Goal: Task Accomplishment & Management: Manage account settings

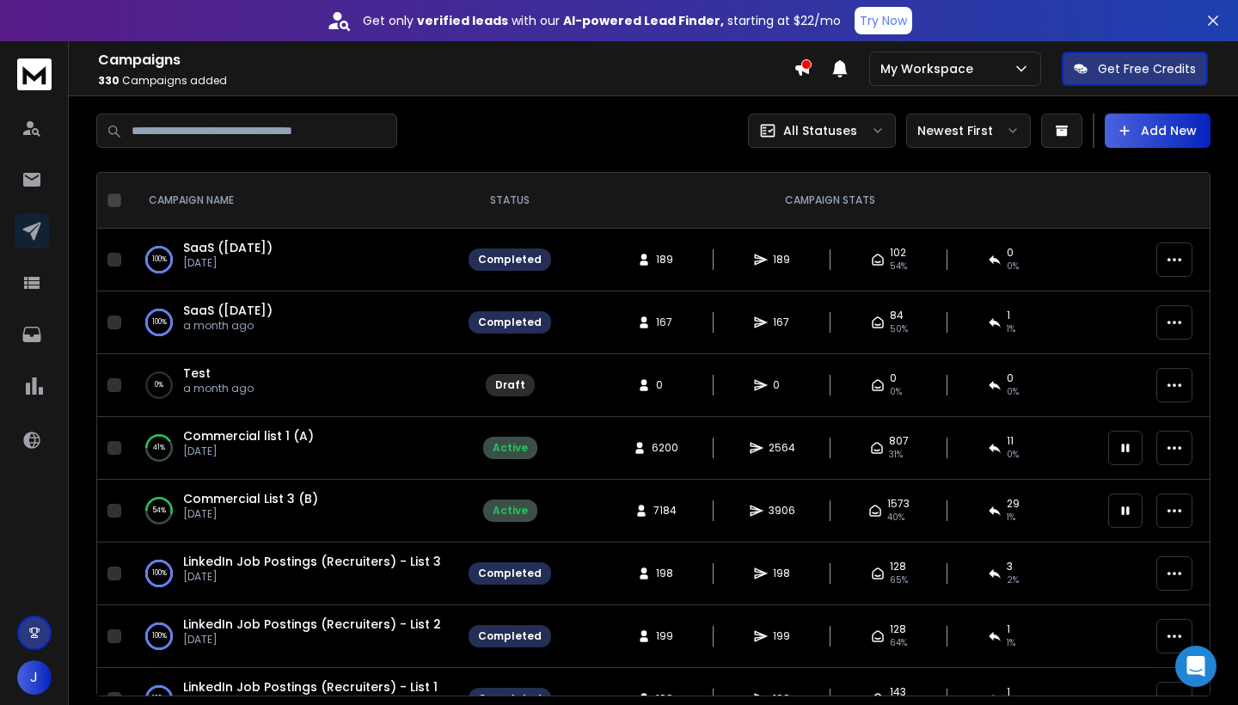
click at [547, 144] on div at bounding box center [374, 131] width 557 height 34
click at [512, 146] on div at bounding box center [374, 131] width 557 height 34
click at [501, 149] on div "Campaigns 330 Campaigns Added All Statuses Newest First Add New CAMPAIGN NAME S…" at bounding box center [653, 405] width 1114 height 583
click at [494, 128] on div at bounding box center [374, 131] width 557 height 34
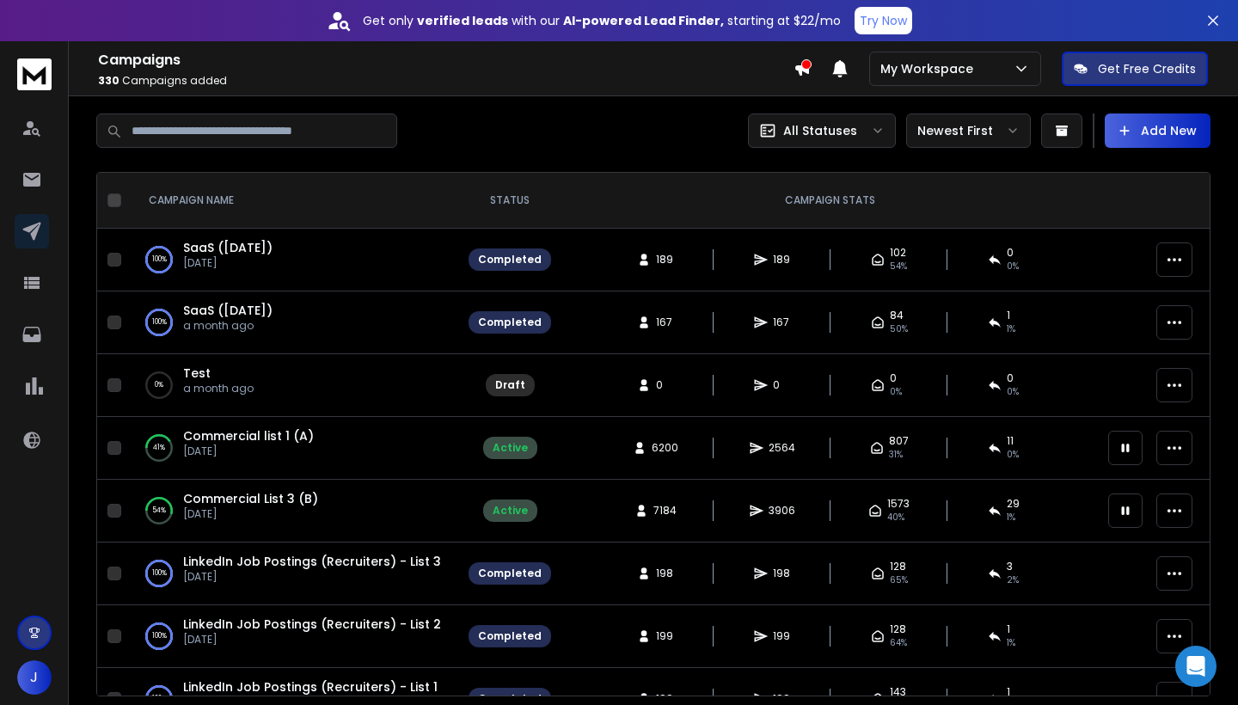
scroll to position [28, 0]
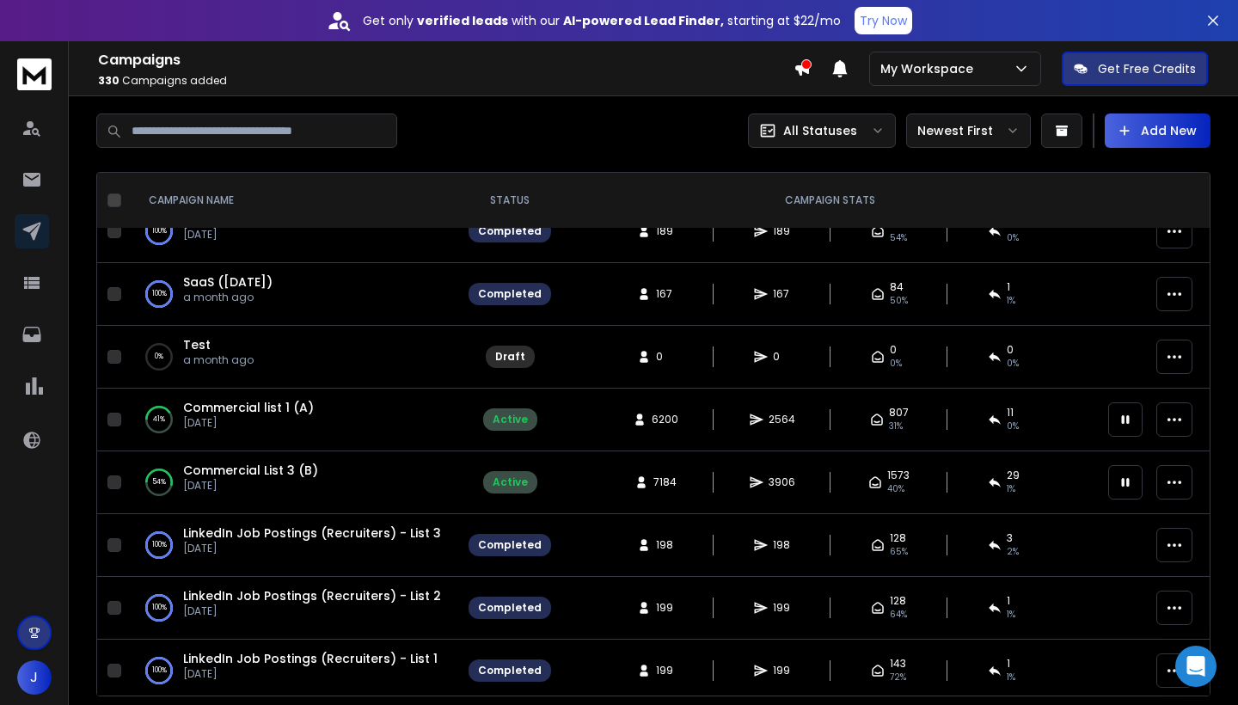
click at [493, 136] on div at bounding box center [374, 131] width 557 height 34
click at [539, 158] on div "Campaigns 330 Campaigns Added All Statuses Newest First Add New CAMPAIGN NAME S…" at bounding box center [653, 405] width 1114 height 583
click at [596, 126] on div at bounding box center [374, 131] width 557 height 34
click at [513, 139] on div at bounding box center [374, 131] width 557 height 34
click at [497, 139] on div at bounding box center [374, 131] width 557 height 34
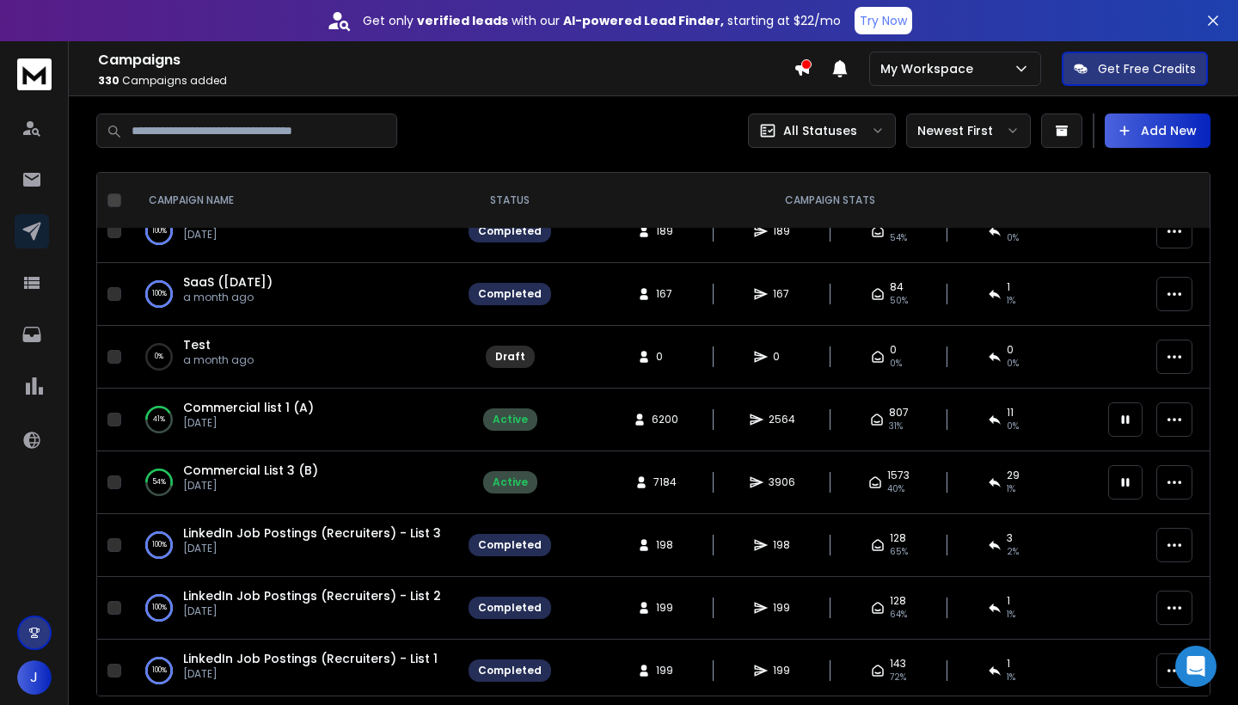
click at [291, 403] on span "Commercial list 1 (A)" at bounding box center [248, 407] width 131 height 17
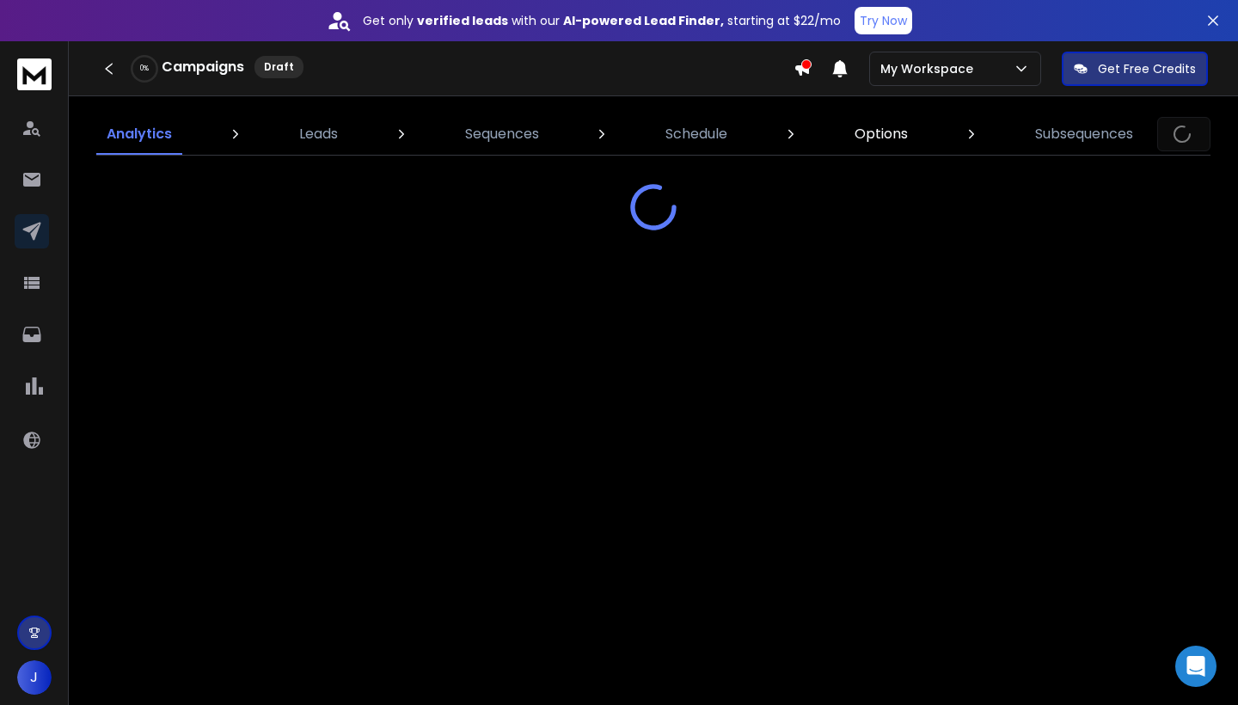
click at [862, 146] on link "Options" at bounding box center [881, 134] width 74 height 41
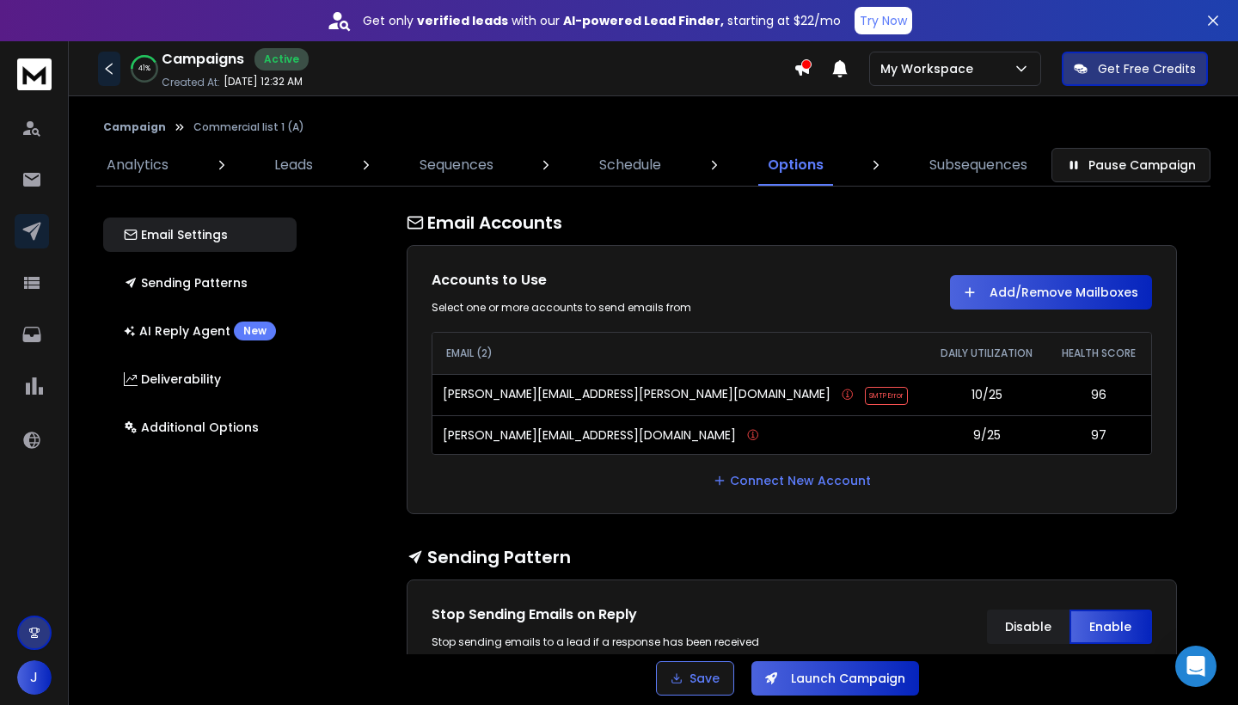
click at [111, 71] on icon at bounding box center [108, 68] width 15 height 15
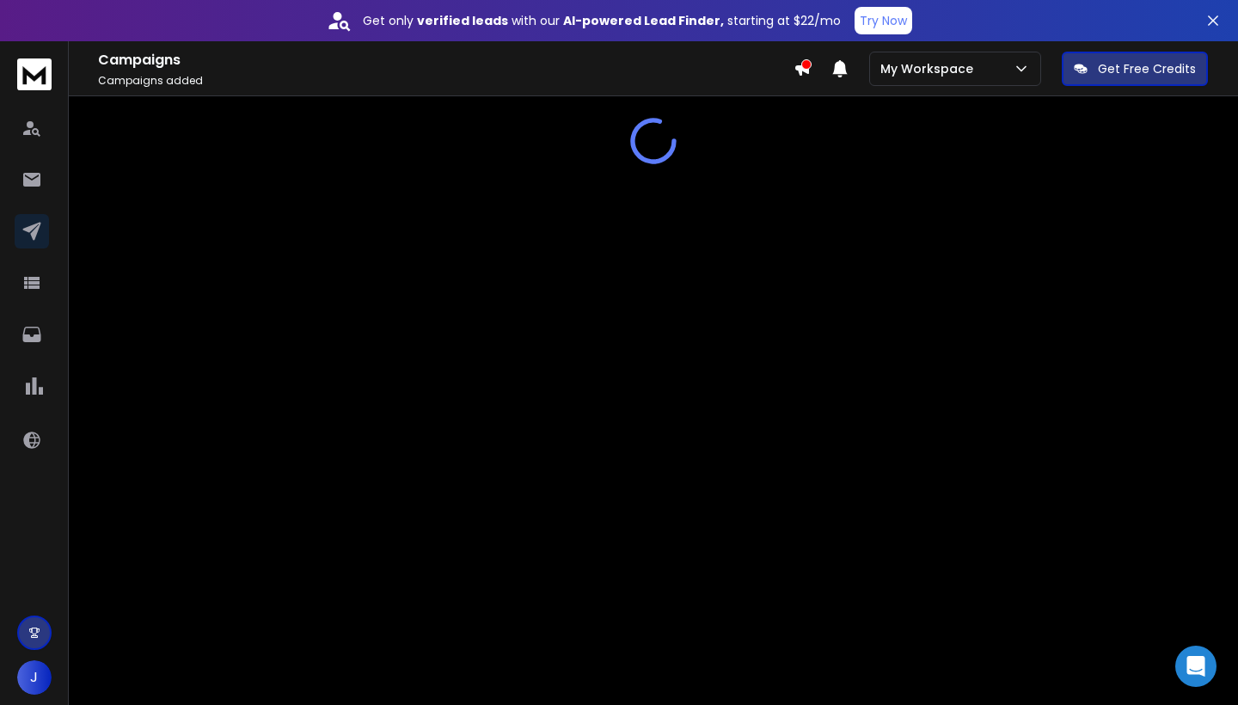
scroll to position [18, 0]
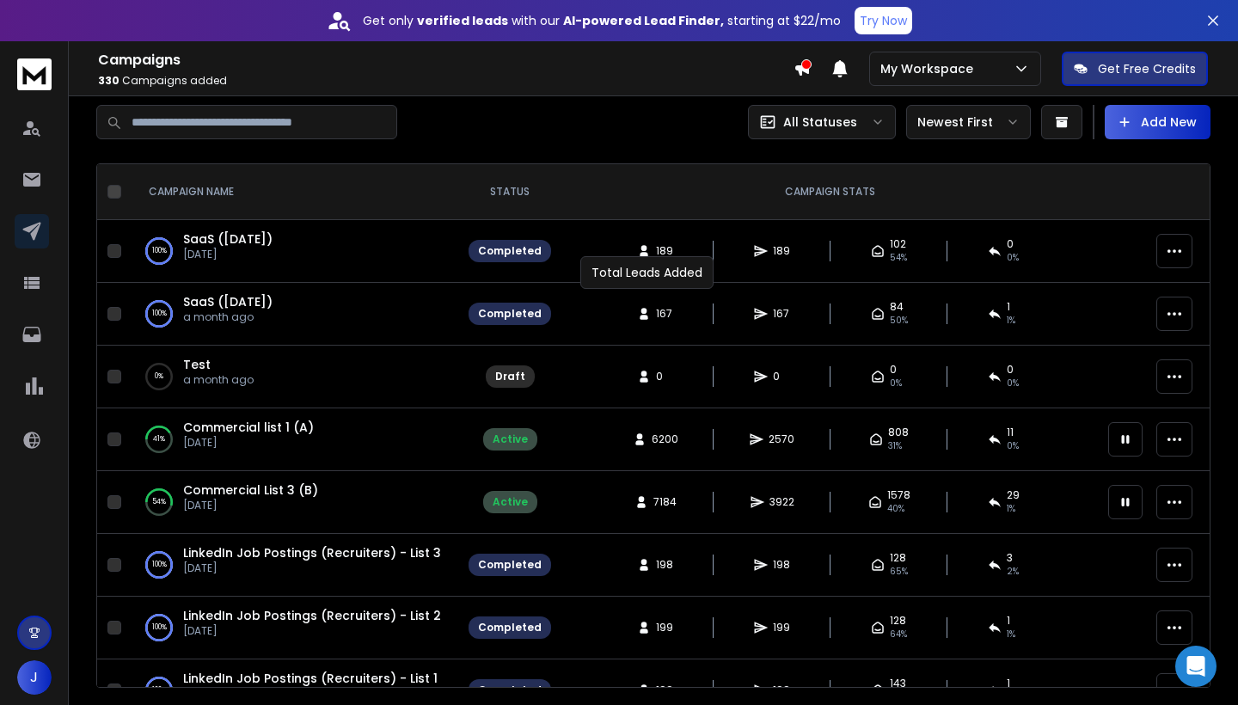
click at [325, 419] on div "41 % Commercial list 1 (A) [DATE]" at bounding box center [293, 439] width 296 height 41
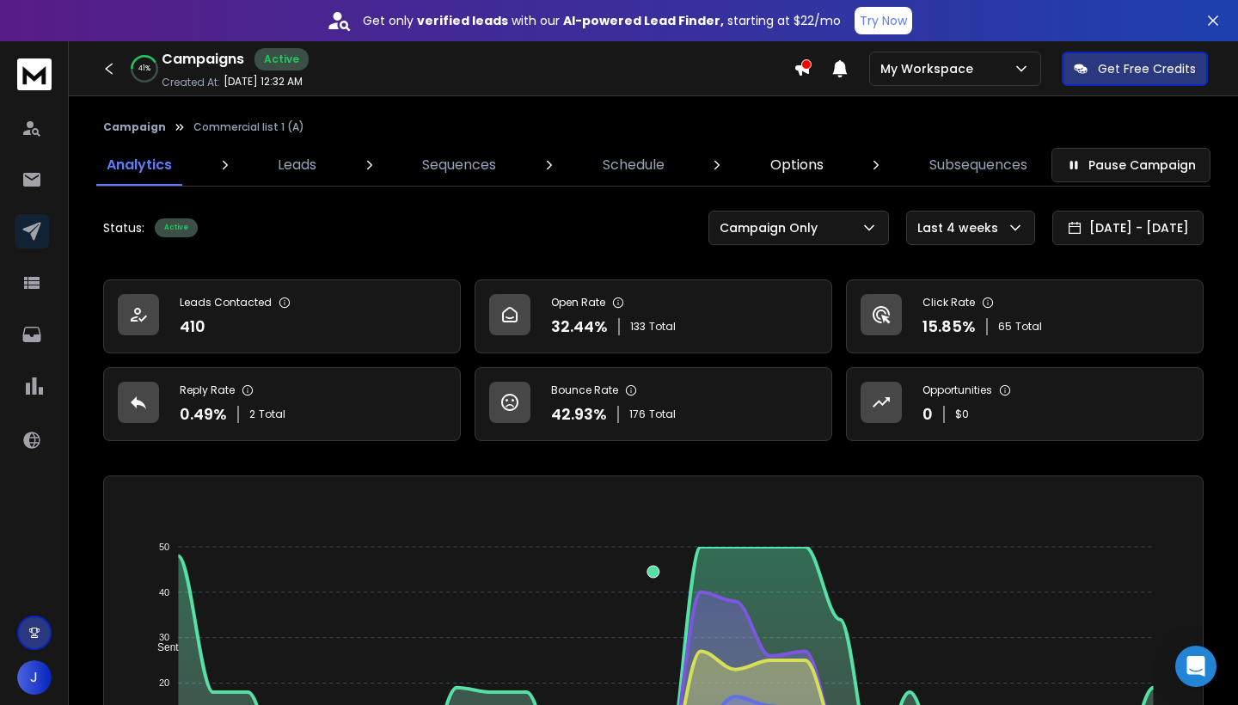
click at [803, 180] on link "Options" at bounding box center [797, 164] width 74 height 41
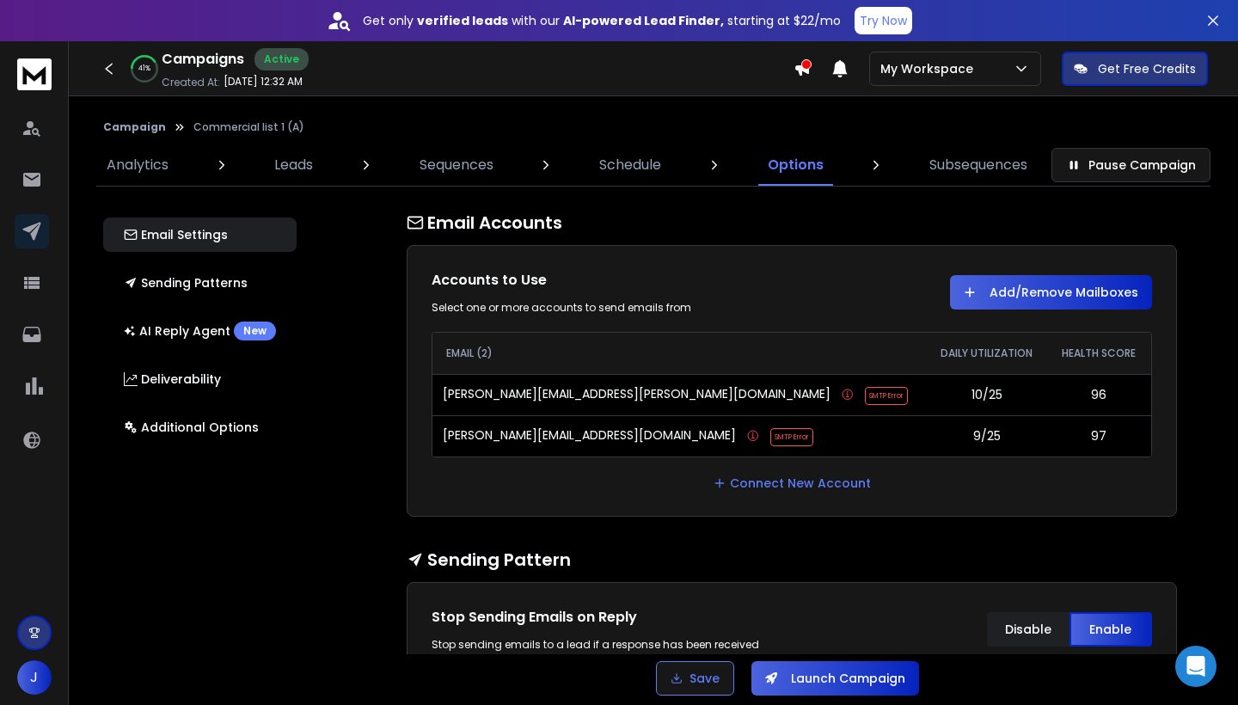
click at [463, 137] on div "Campaign Commercial list 1 (A)" at bounding box center [653, 128] width 1114 height 28
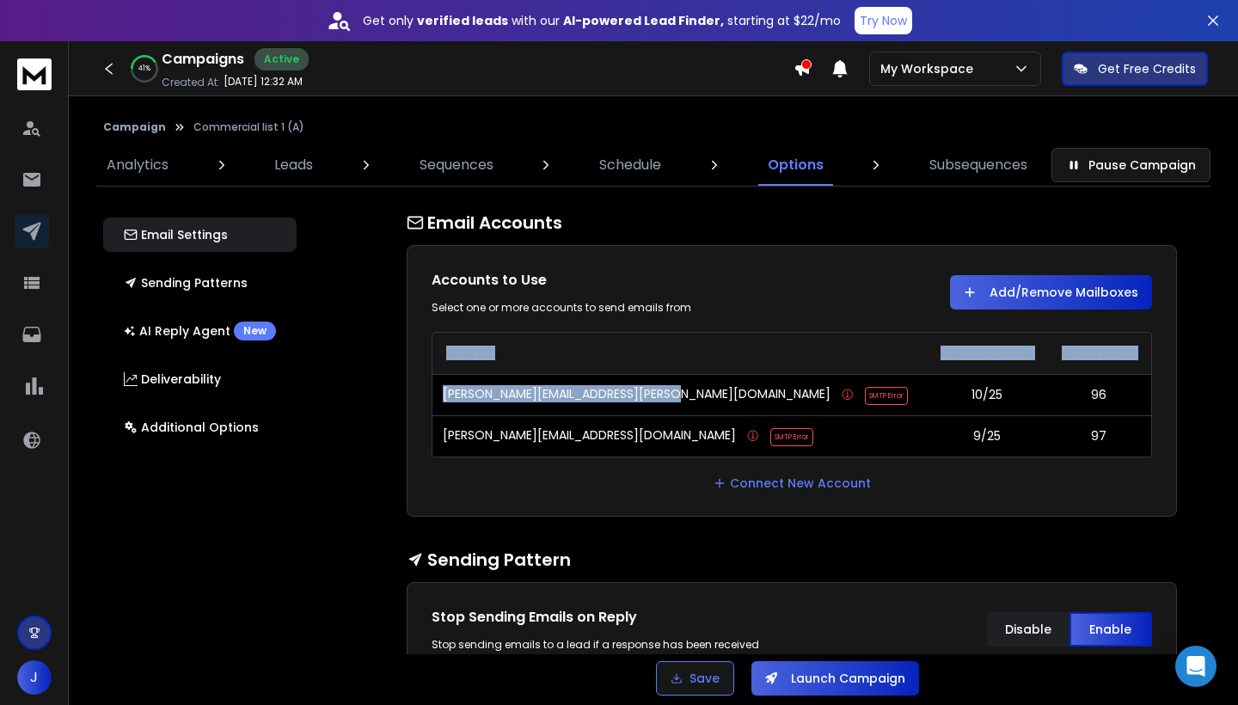
drag, startPoint x: 660, startPoint y: 396, endPoint x: 421, endPoint y: 396, distance: 239.1
click at [420, 396] on div "Accounts to Use Select one or more accounts to send emails from Add/Remove Mail…" at bounding box center [792, 381] width 770 height 272
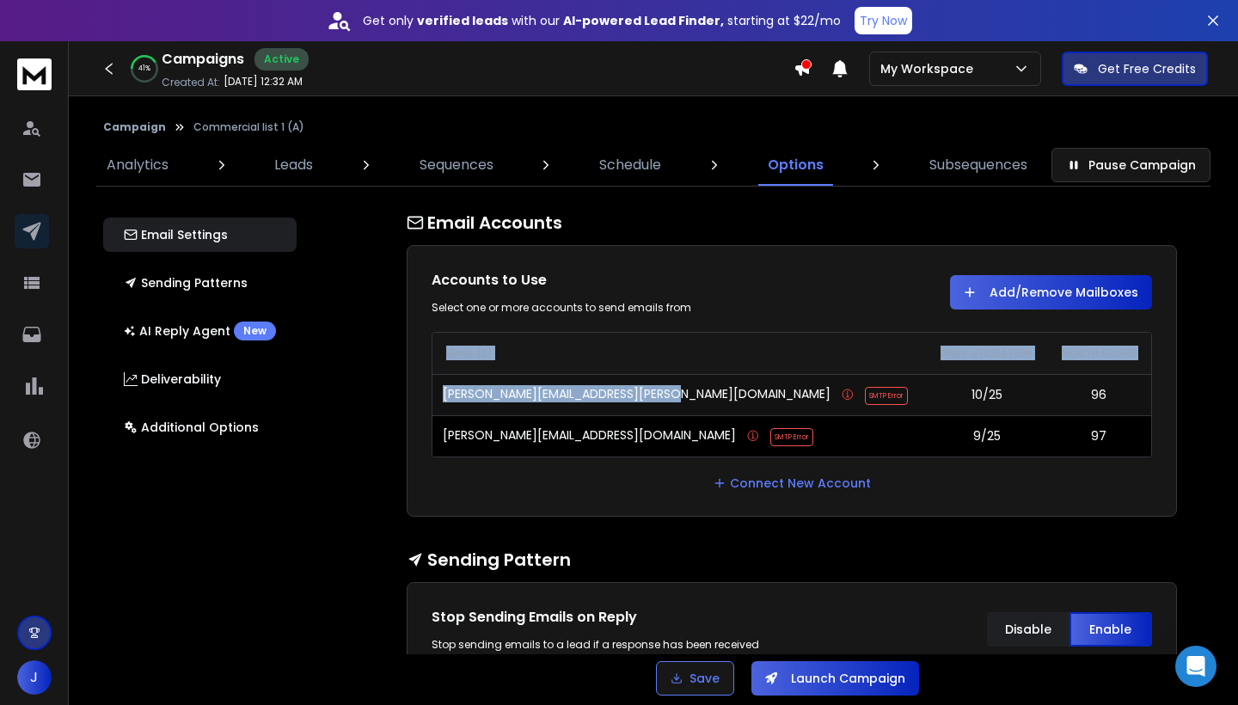
click at [436, 396] on td "[PERSON_NAME][EMAIL_ADDRESS][PERSON_NAME][DOMAIN_NAME] SMTP Error" at bounding box center [680, 394] width 494 height 41
drag, startPoint x: 436, startPoint y: 396, endPoint x: 604, endPoint y: 392, distance: 167.7
click at [605, 392] on td "[PERSON_NAME][EMAIL_ADDRESS][PERSON_NAME][DOMAIN_NAME] SMTP Error" at bounding box center [680, 394] width 494 height 41
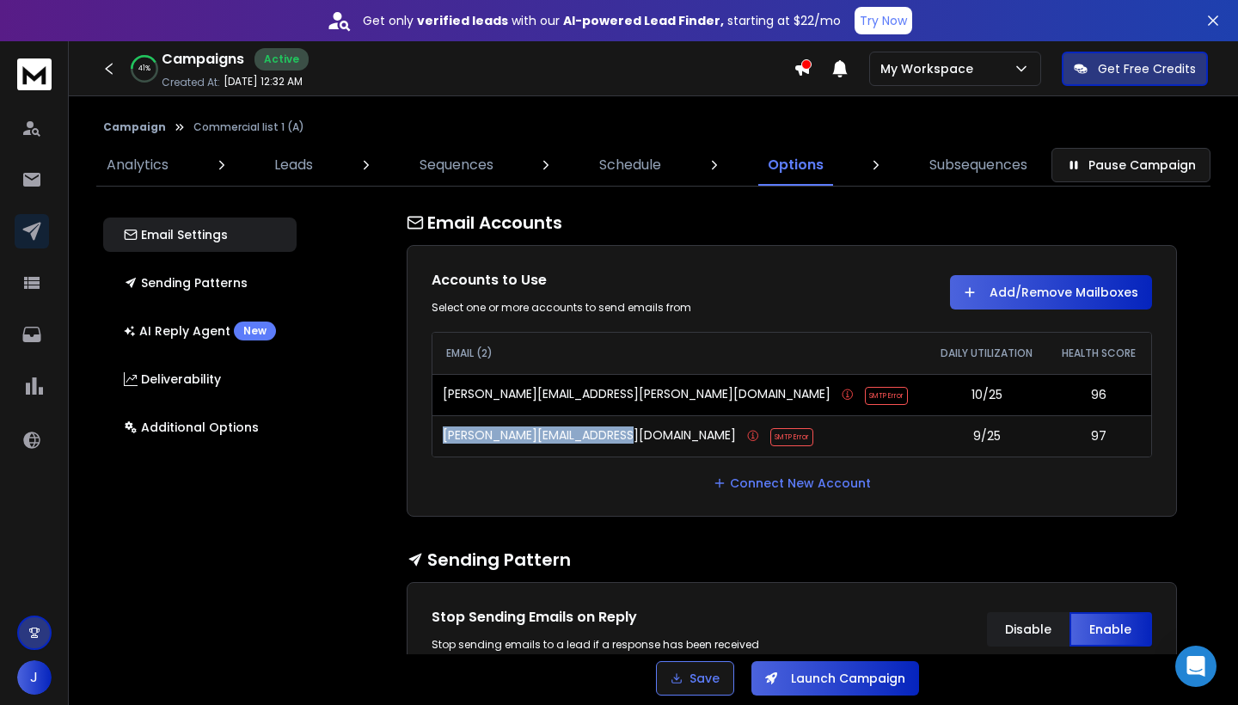
drag, startPoint x: 433, startPoint y: 438, endPoint x: 613, endPoint y: 438, distance: 179.7
click at [613, 438] on td "[PERSON_NAME][EMAIL_ADDRESS][DOMAIN_NAME] SMTP Error" at bounding box center [680, 435] width 494 height 41
copy p "[PERSON_NAME][EMAIL_ADDRESS][DOMAIN_NAME]"
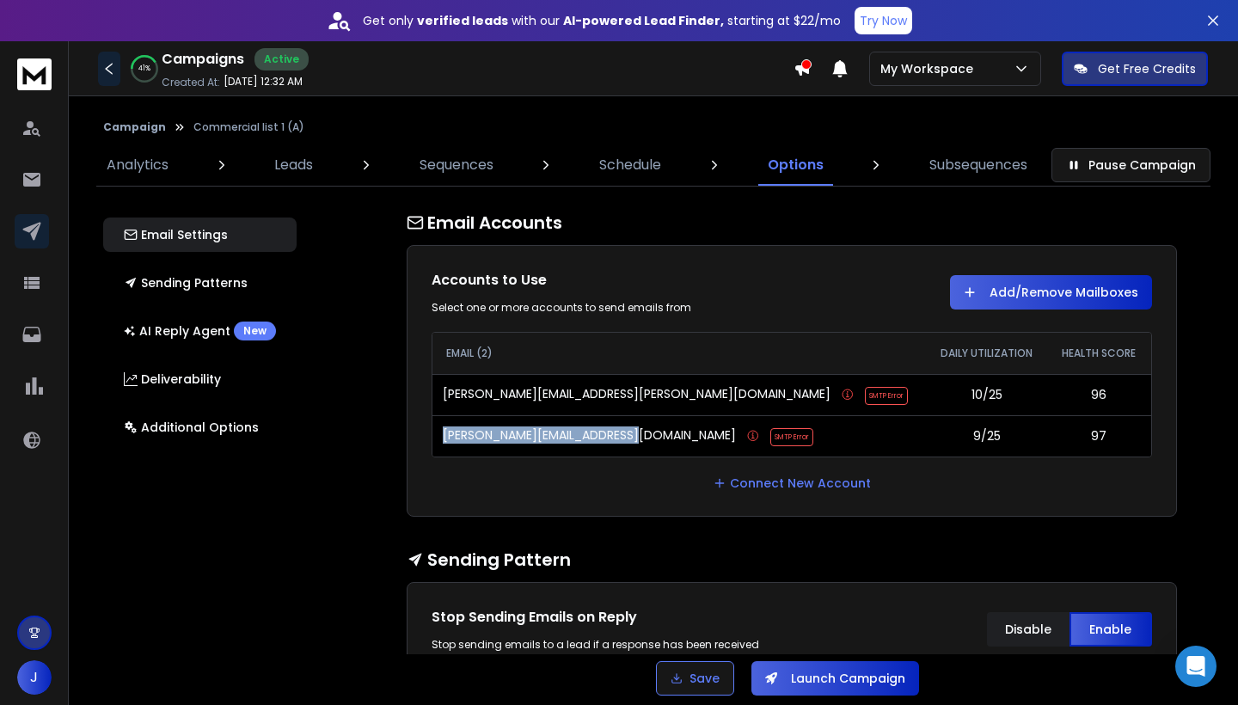
click at [101, 70] on button at bounding box center [109, 69] width 22 height 34
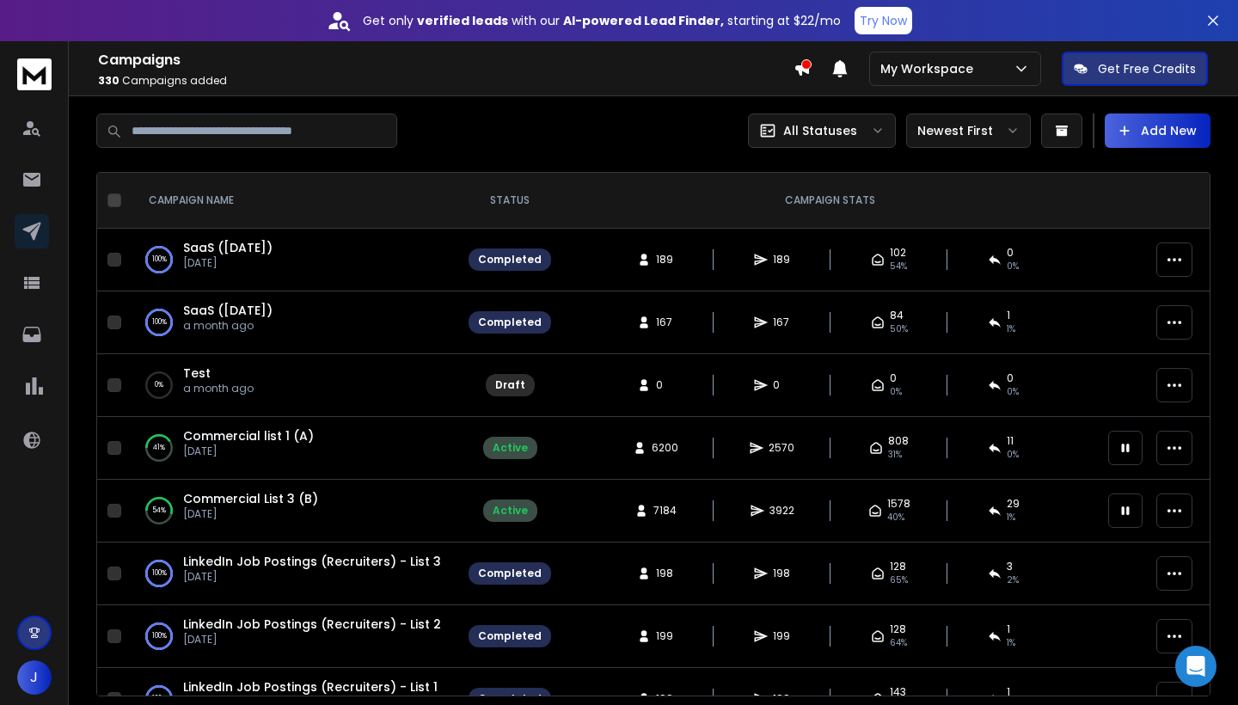
click at [293, 490] on span "Commercial List 3 (B)" at bounding box center [250, 498] width 135 height 17
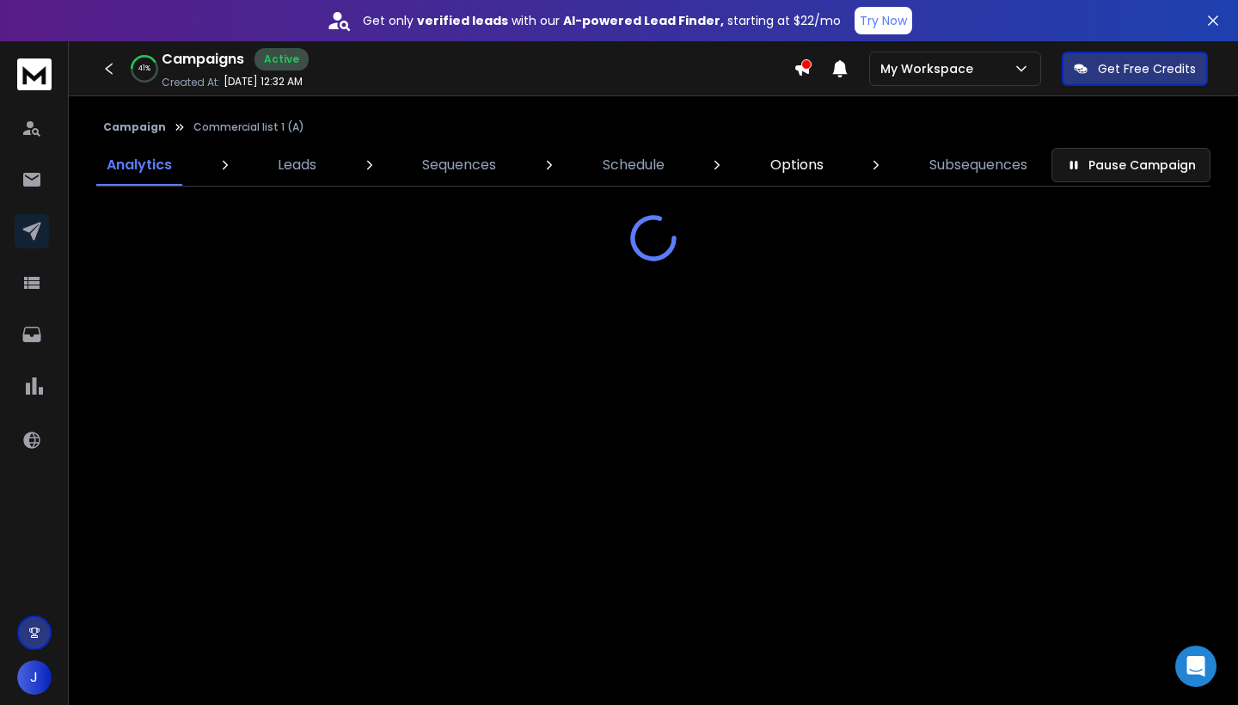
click at [811, 169] on p "Options" at bounding box center [796, 165] width 53 height 21
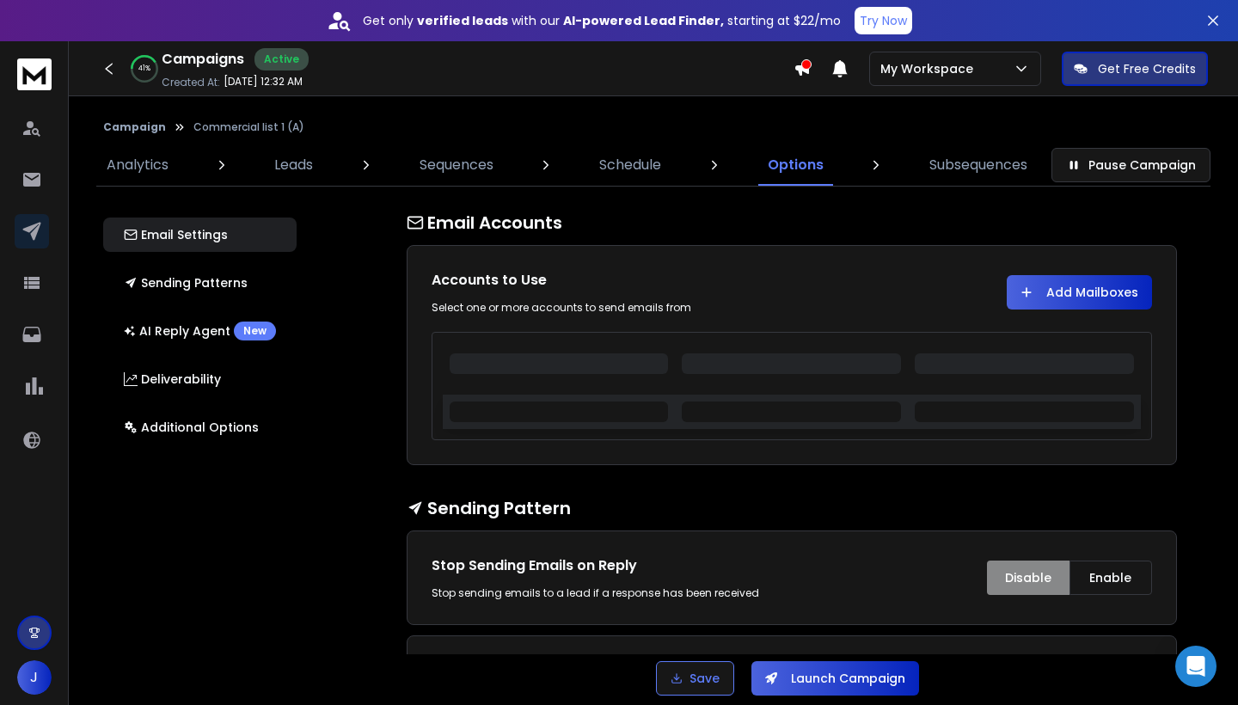
type input "**"
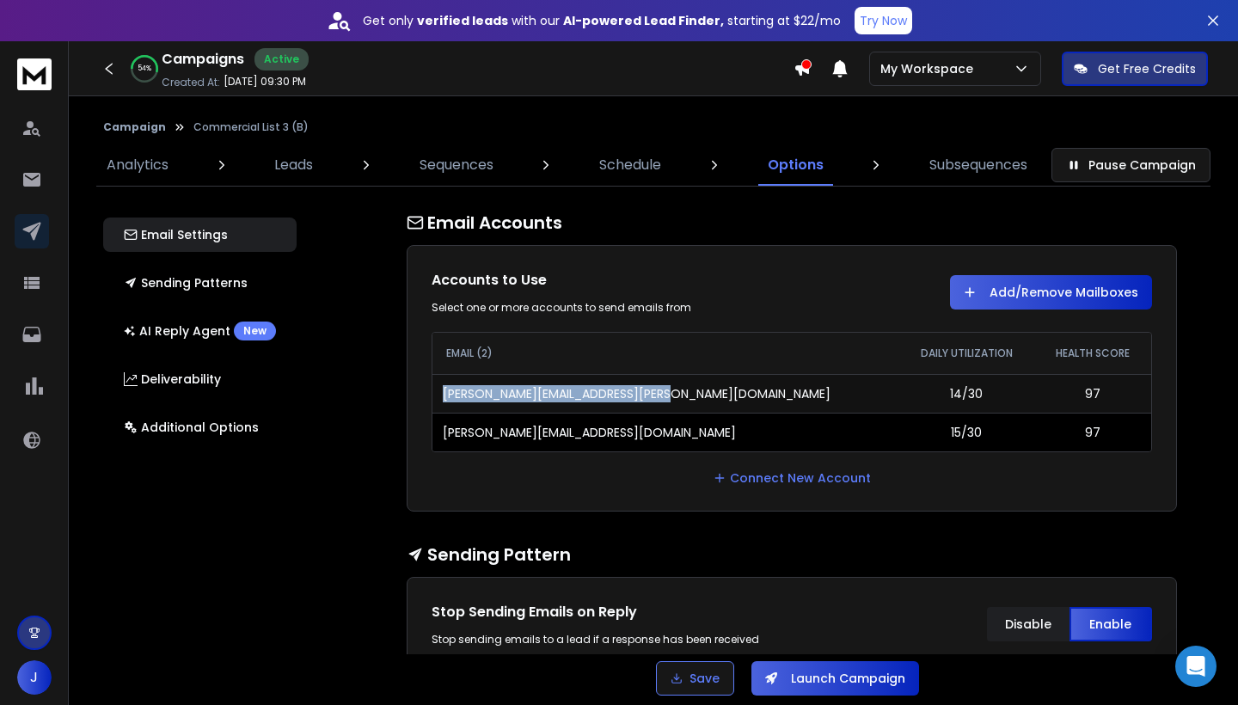
drag, startPoint x: 672, startPoint y: 391, endPoint x: 436, endPoint y: 395, distance: 235.6
click at [435, 394] on td "[PERSON_NAME][EMAIL_ADDRESS][PERSON_NAME][DOMAIN_NAME]" at bounding box center [666, 393] width 466 height 39
copy p "[PERSON_NAME][EMAIL_ADDRESS][PERSON_NAME][DOMAIN_NAME]"
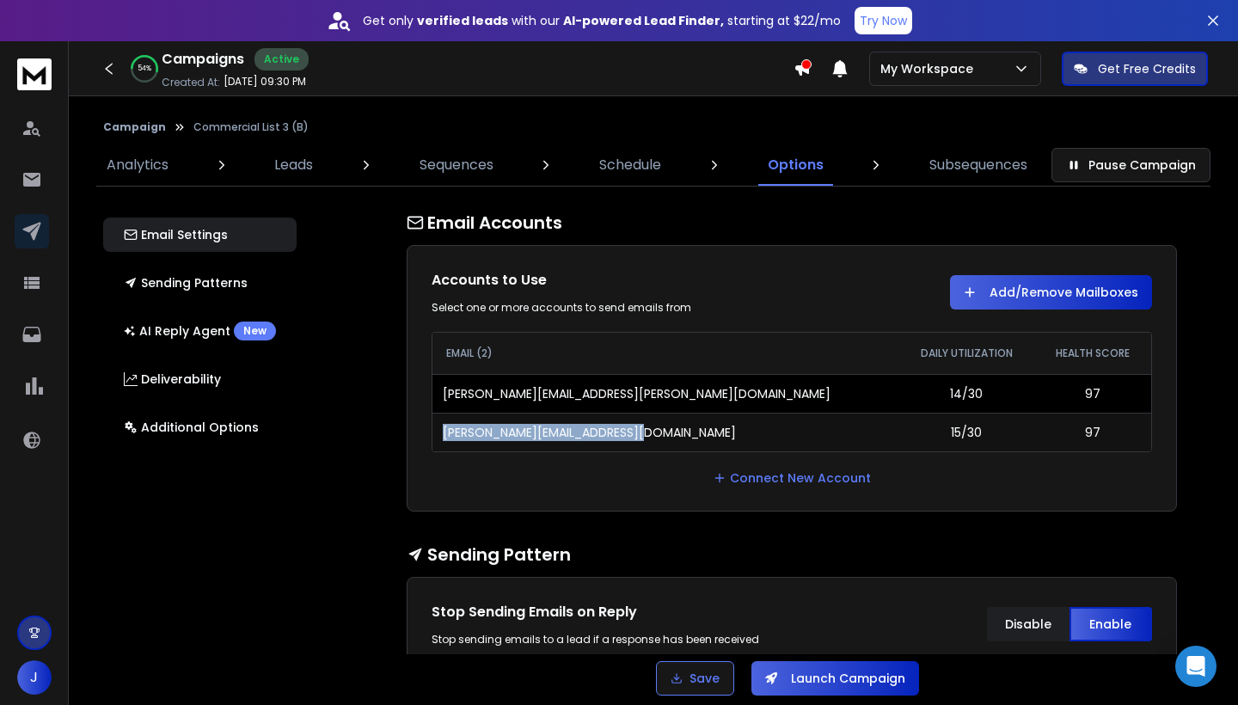
drag, startPoint x: 631, startPoint y: 431, endPoint x: 434, endPoint y: 433, distance: 196.9
click at [434, 433] on td "[PERSON_NAME][EMAIL_ADDRESS][DOMAIN_NAME]" at bounding box center [666, 432] width 466 height 39
copy p "[PERSON_NAME][EMAIL_ADDRESS][DOMAIN_NAME]"
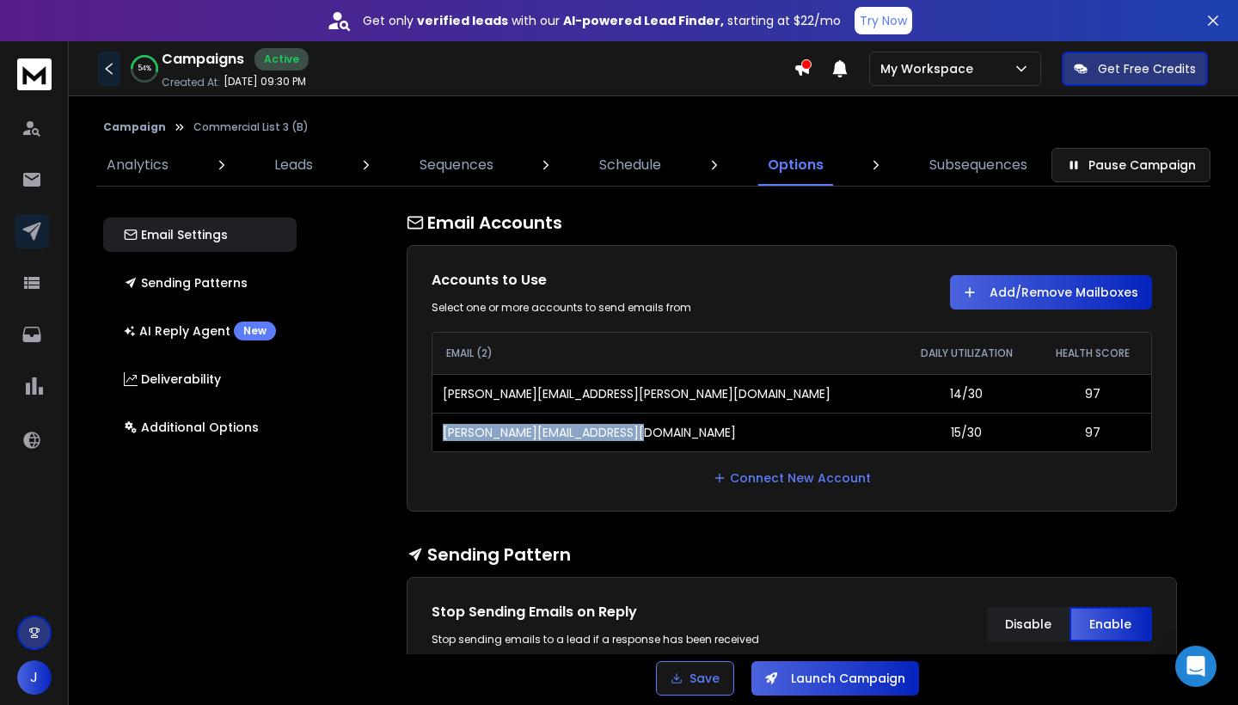
click at [111, 77] on button at bounding box center [109, 69] width 22 height 34
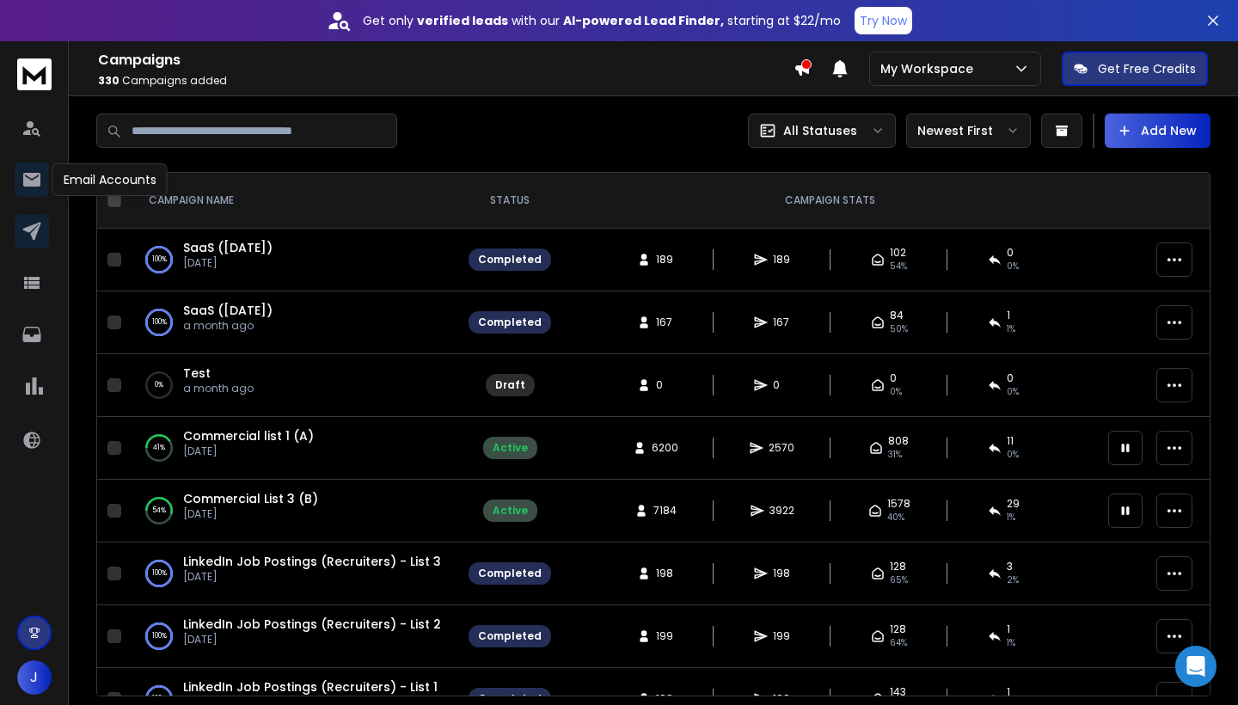
click at [37, 178] on icon at bounding box center [31, 180] width 17 height 14
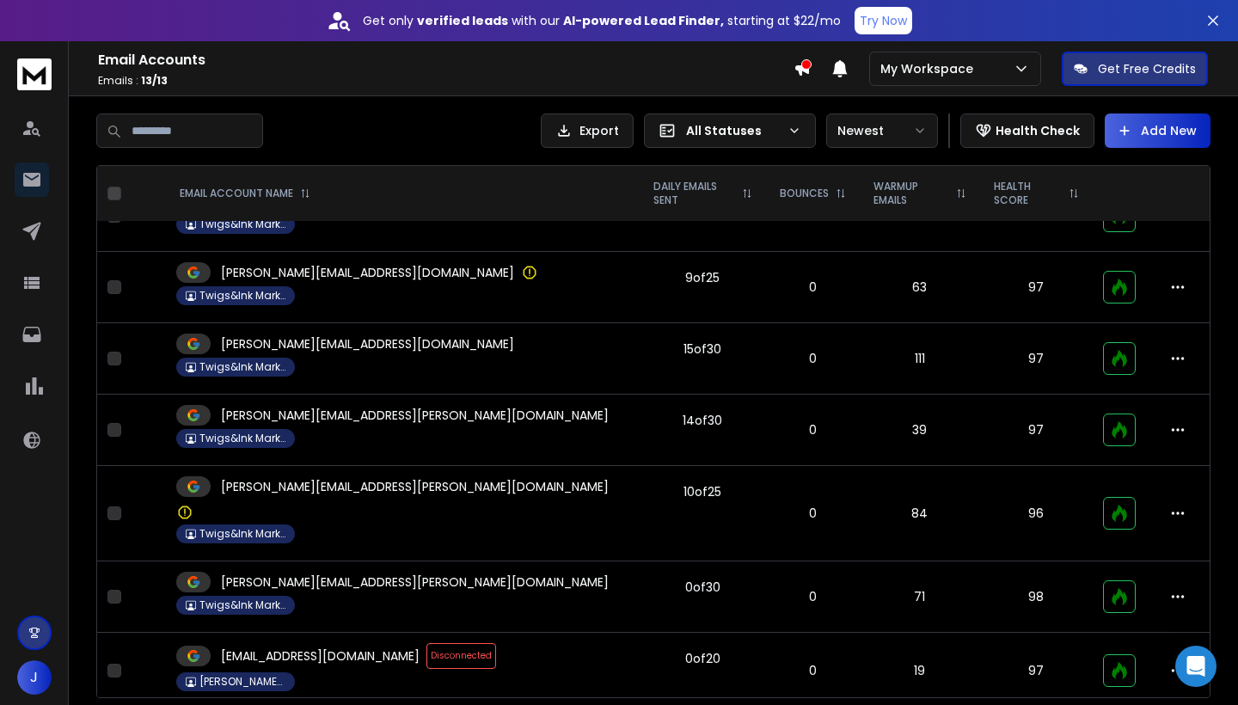
scroll to position [443, 0]
drag, startPoint x: 439, startPoint y: 558, endPoint x: 219, endPoint y: 561, distance: 220.2
click at [219, 571] on div "[PERSON_NAME][EMAIL_ADDRESS][PERSON_NAME][DOMAIN_NAME]" at bounding box center [402, 581] width 453 height 21
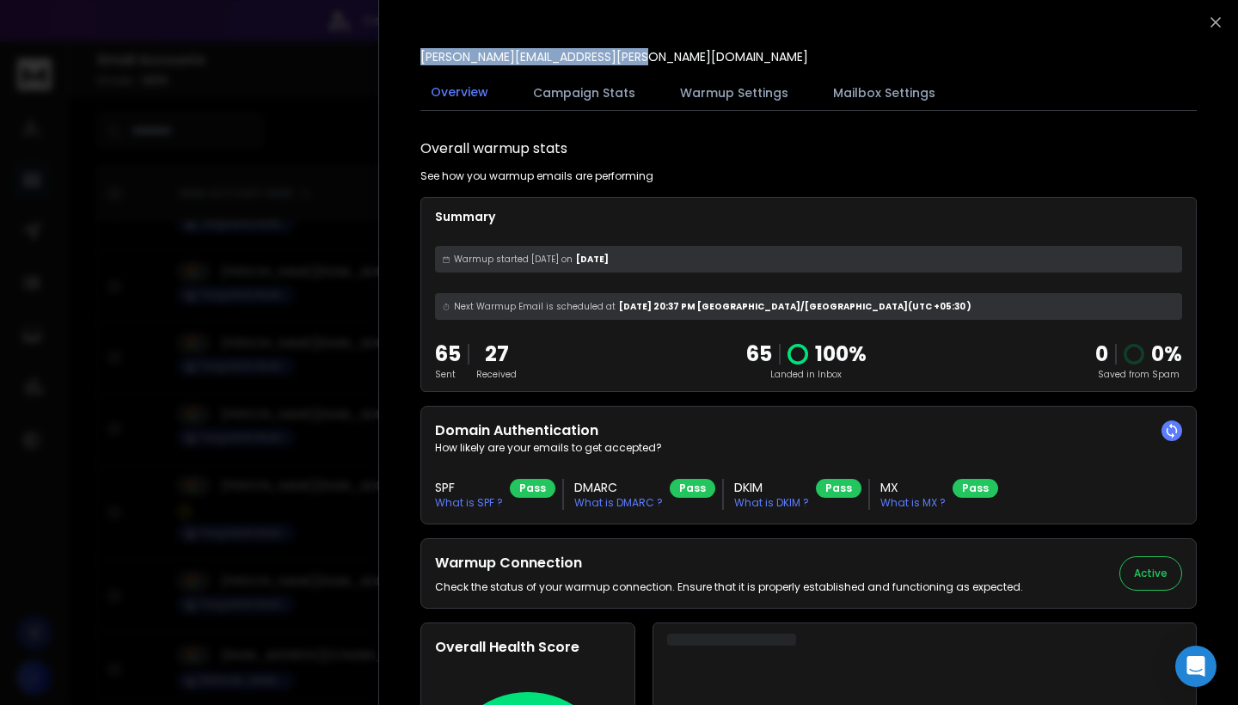
drag, startPoint x: 531, startPoint y: 60, endPoint x: 414, endPoint y: 63, distance: 117.8
click at [414, 63] on div "[PERSON_NAME][EMAIL_ADDRESS][PERSON_NAME][DOMAIN_NAME] Overview Campaign Stats …" at bounding box center [809, 701] width 818 height 1361
click at [574, 84] on button "Campaign Stats" at bounding box center [584, 93] width 123 height 38
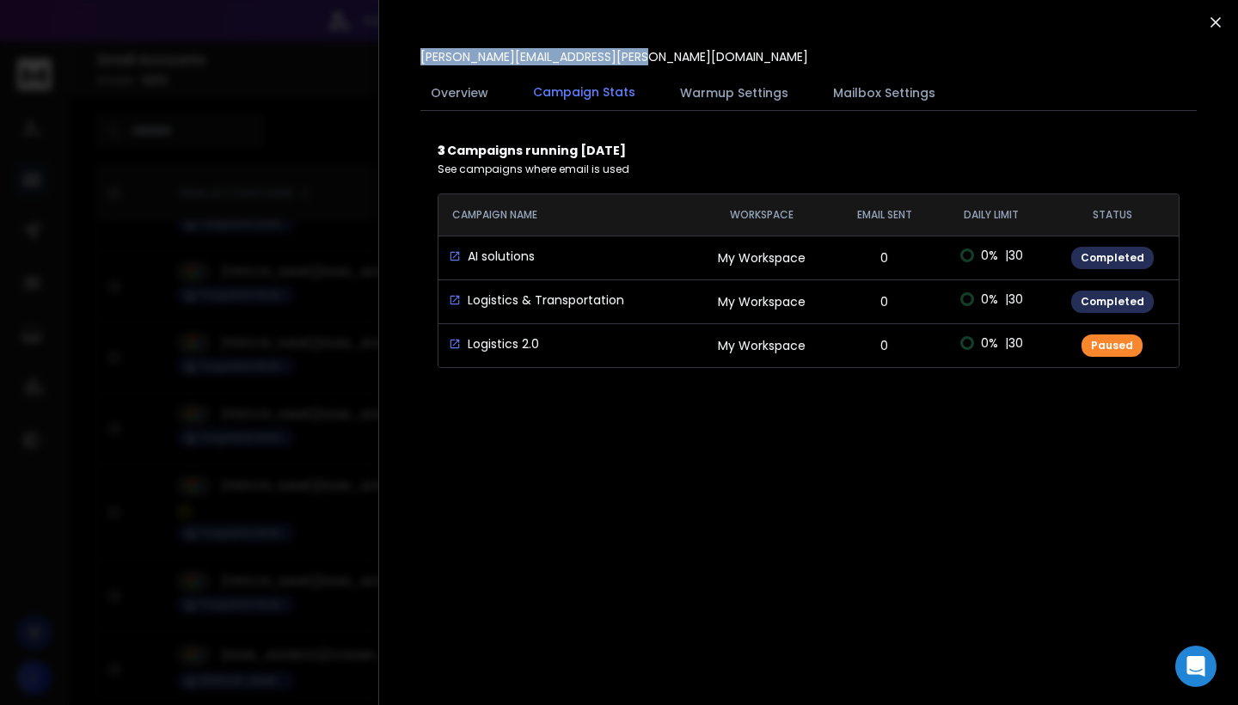
click at [1213, 25] on icon "button" at bounding box center [1216, 22] width 9 height 9
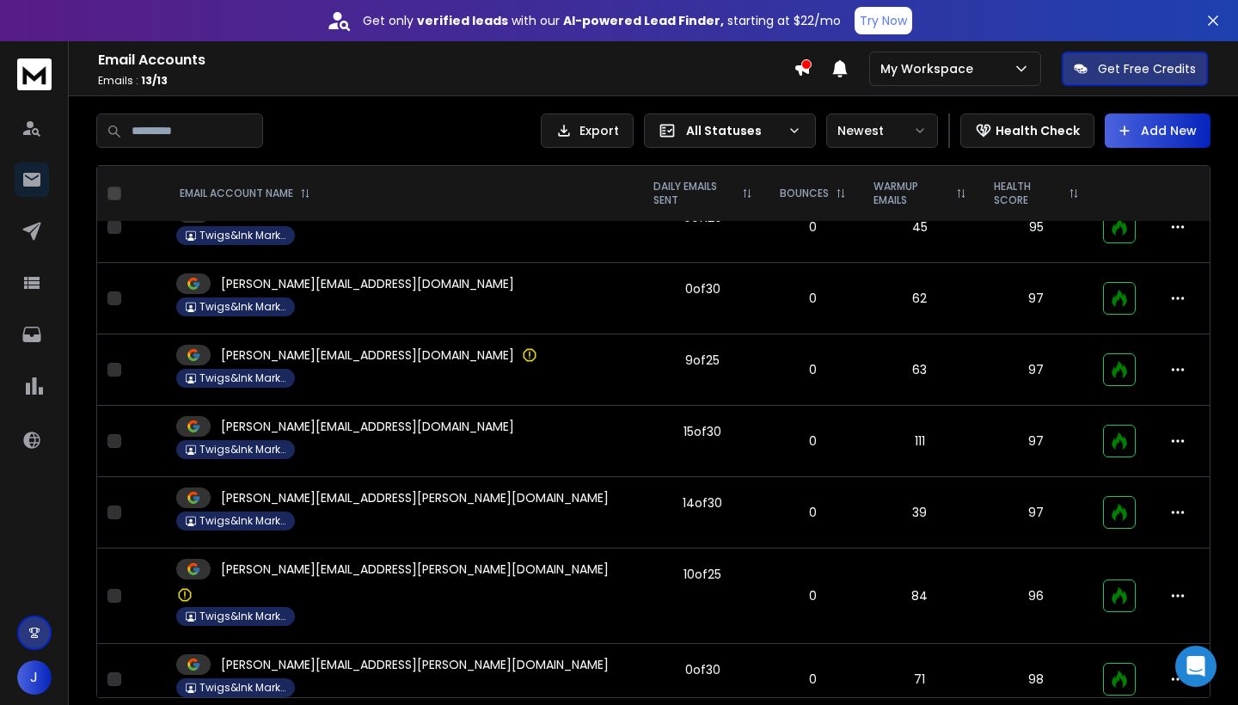
scroll to position [348, 0]
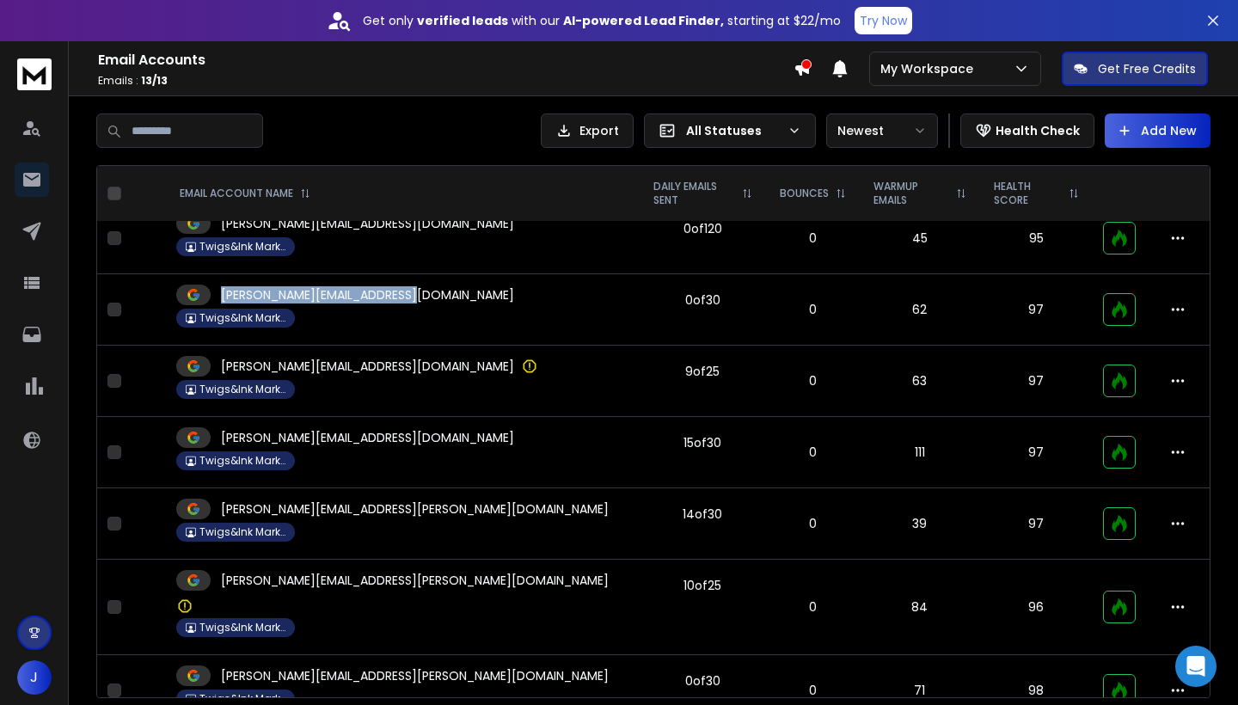
drag, startPoint x: 413, startPoint y: 298, endPoint x: 215, endPoint y: 301, distance: 197.8
click at [215, 301] on div "[PERSON_NAME][EMAIL_ADDRESS][DOMAIN_NAME]" at bounding box center [402, 295] width 453 height 21
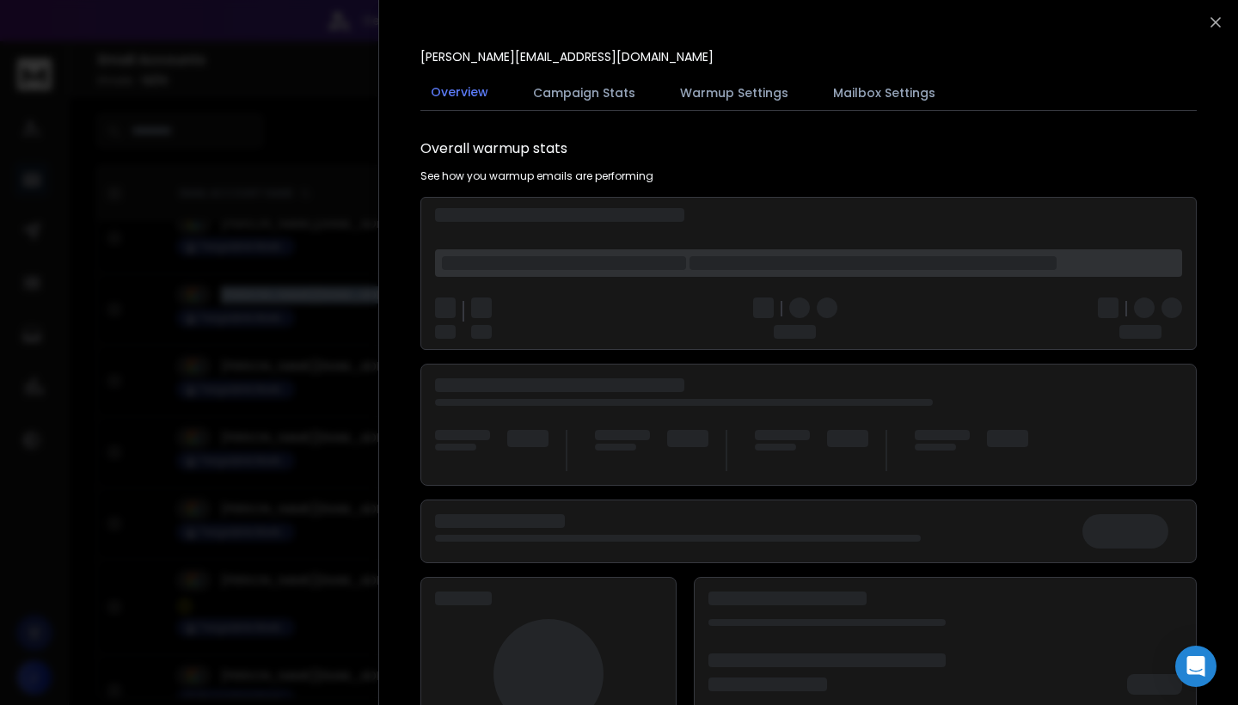
copy p "[PERSON_NAME][EMAIL_ADDRESS][DOMAIN_NAME]"
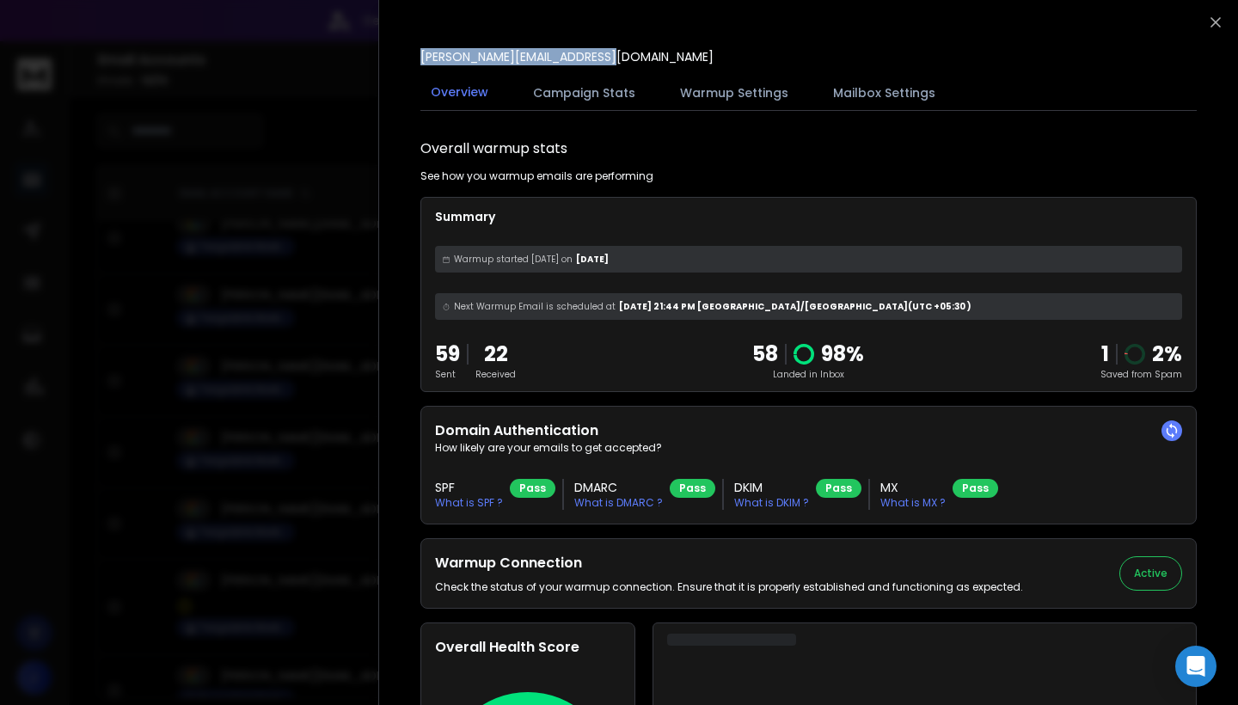
drag, startPoint x: 610, startPoint y: 58, endPoint x: 398, endPoint y: 59, distance: 211.5
click at [397, 59] on div "Multi Select Table Sheet [PERSON_NAME][EMAIL_ADDRESS][DOMAIN_NAME] Overview Cam…" at bounding box center [808, 352] width 860 height 705
copy p "[PERSON_NAME][EMAIL_ADDRESS][DOMAIN_NAME]"
click at [530, 107] on button "Campaign Stats" at bounding box center [584, 93] width 123 height 38
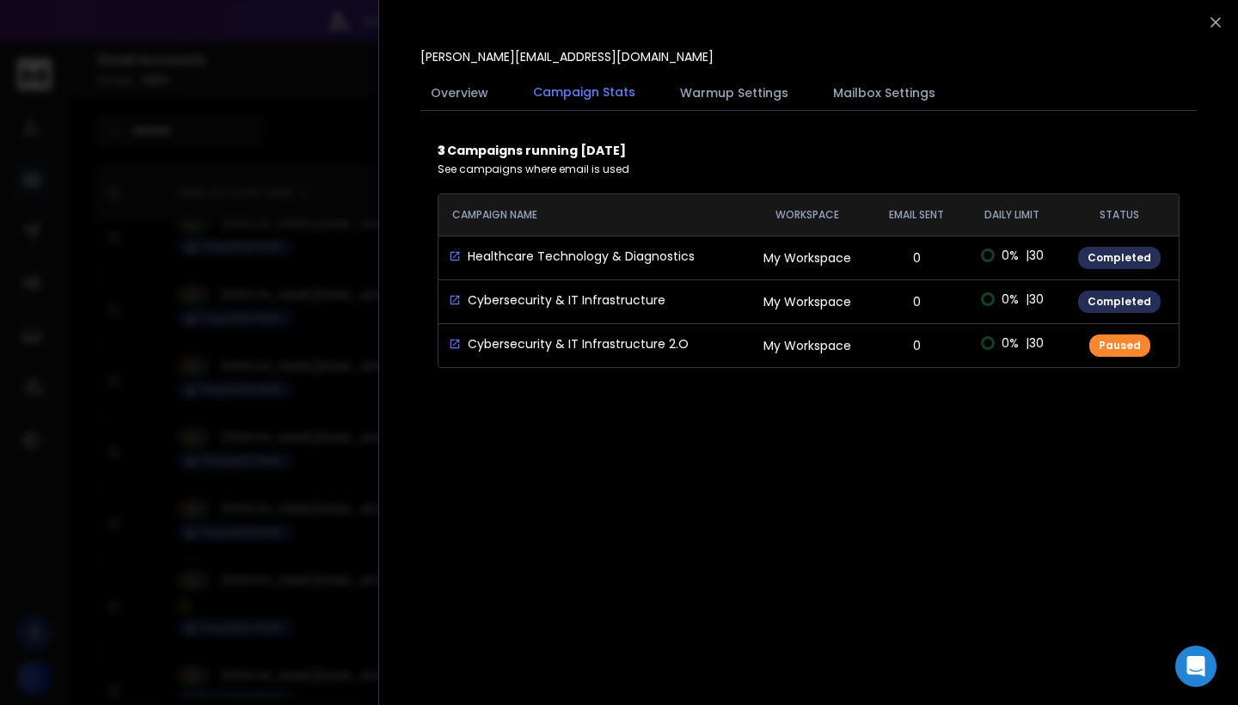
click at [1218, 13] on div "Multi Select Table Sheet [PERSON_NAME][EMAIL_ADDRESS][DOMAIN_NAME] Overview Cam…" at bounding box center [808, 352] width 860 height 705
click at [1212, 21] on icon "button" at bounding box center [1216, 22] width 9 height 9
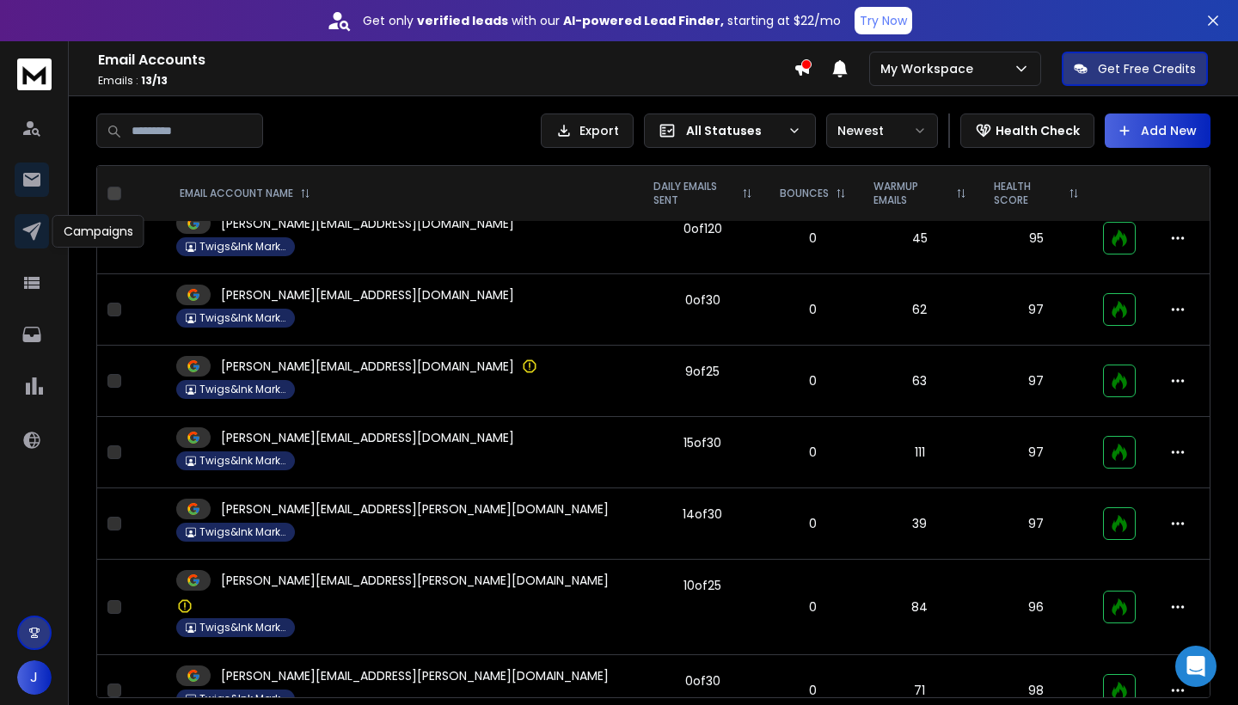
click at [26, 245] on link at bounding box center [32, 231] width 34 height 34
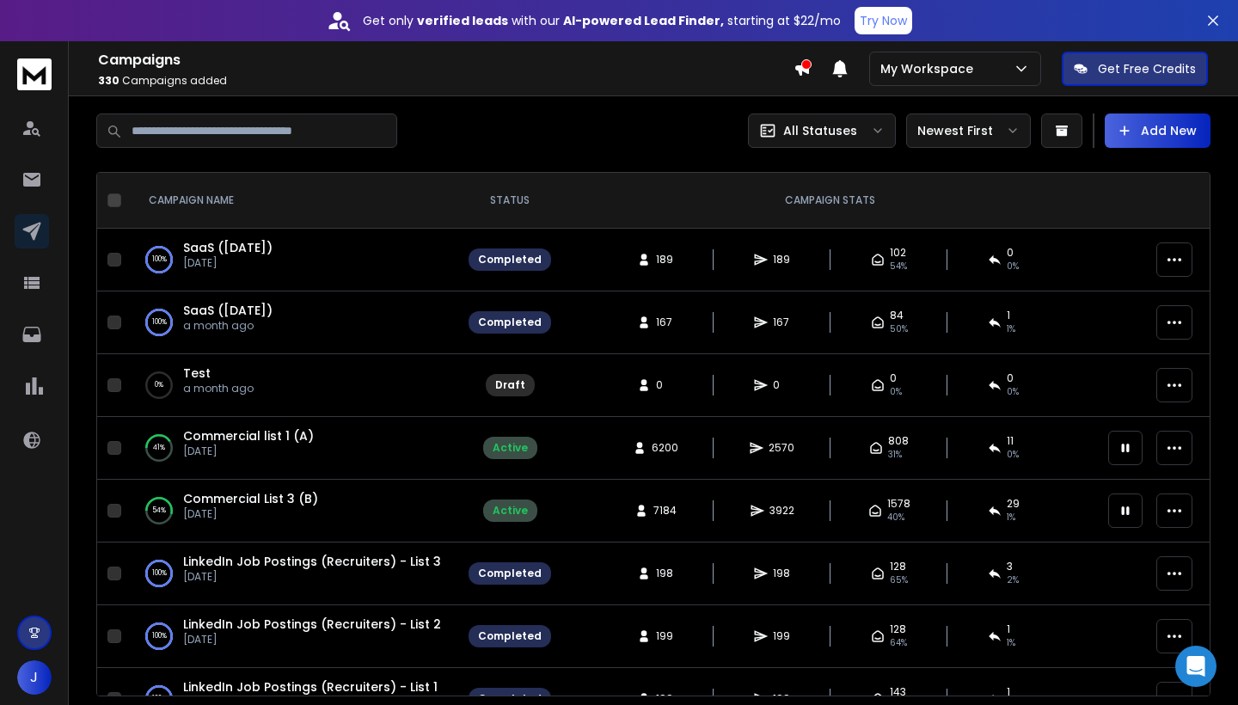
click at [348, 427] on div "41 % Commercial list 1 (A) [DATE]" at bounding box center [293, 447] width 296 height 41
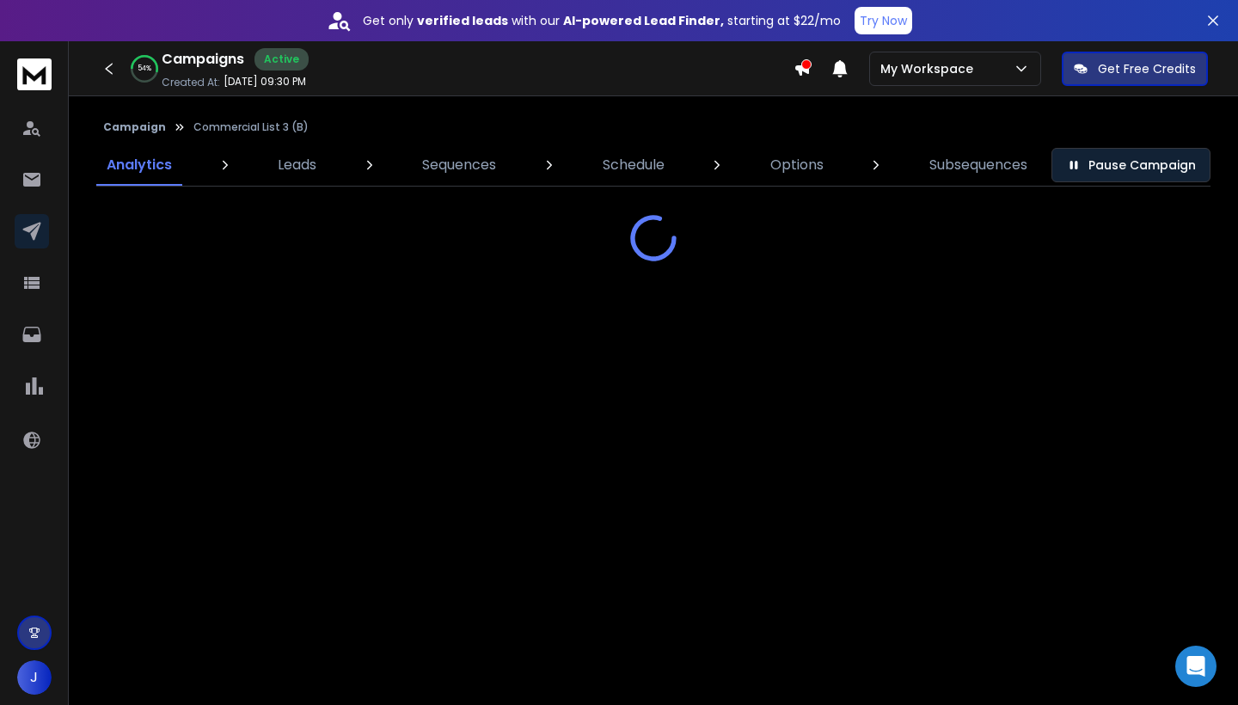
click at [1141, 171] on button "Pause Campaign" at bounding box center [1131, 165] width 159 height 34
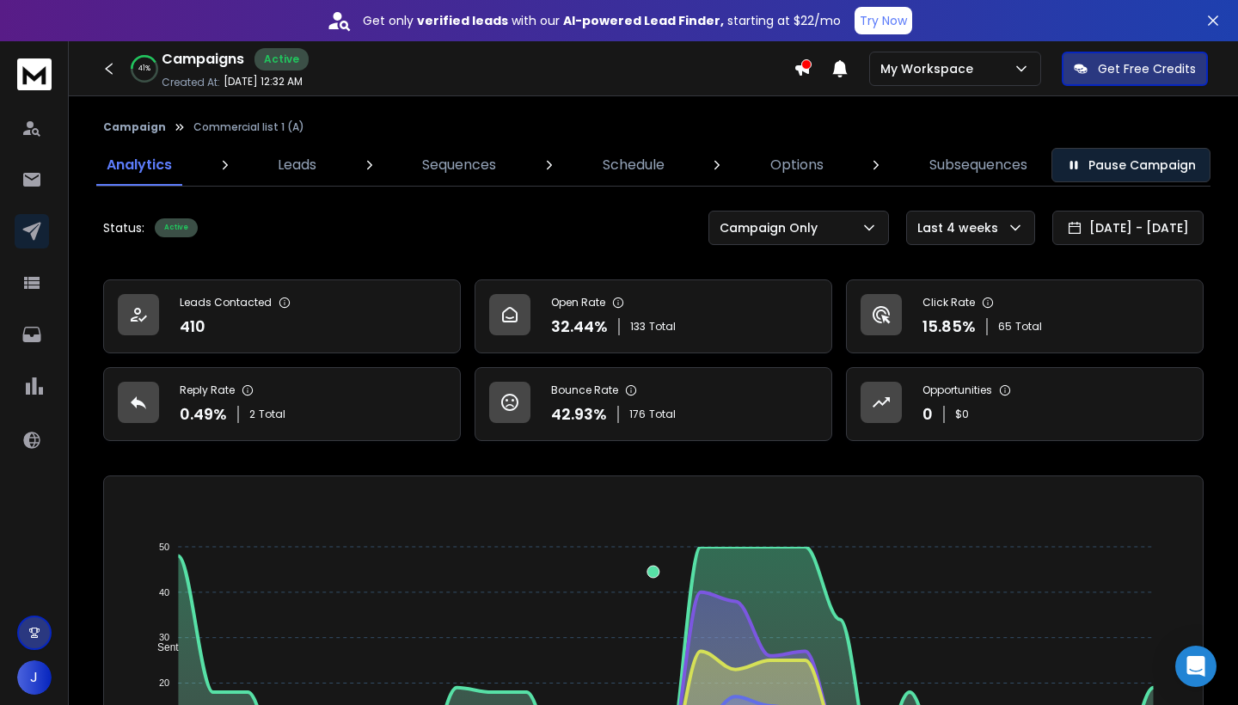
click at [1068, 164] on icon at bounding box center [1073, 164] width 15 height 15
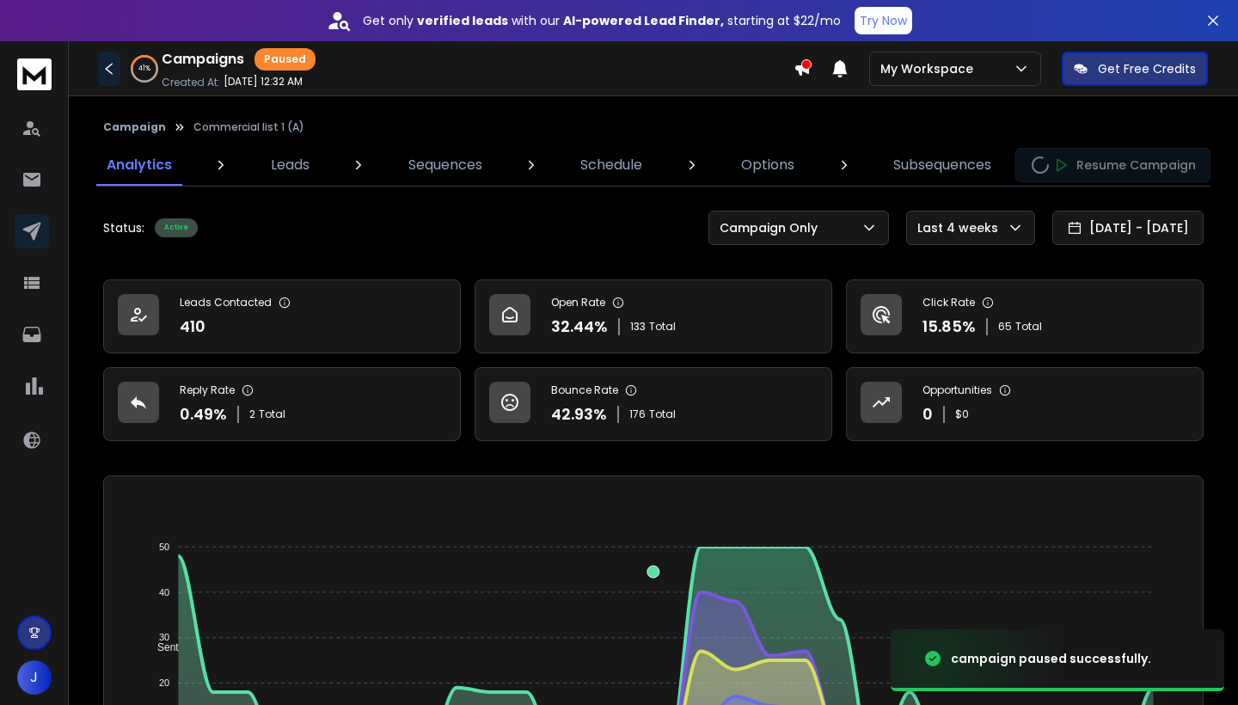
click at [111, 79] on button at bounding box center [109, 69] width 22 height 34
